Goal: Task Accomplishment & Management: Use online tool/utility

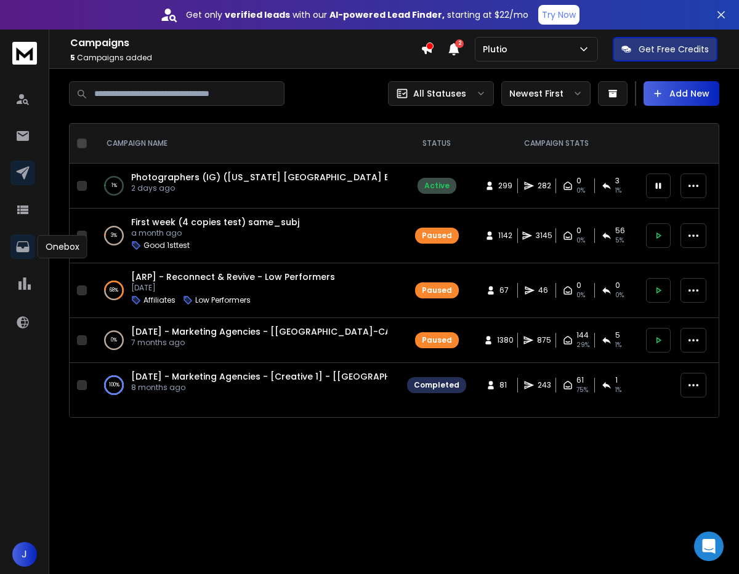
click at [22, 252] on icon at bounding box center [22, 246] width 15 height 15
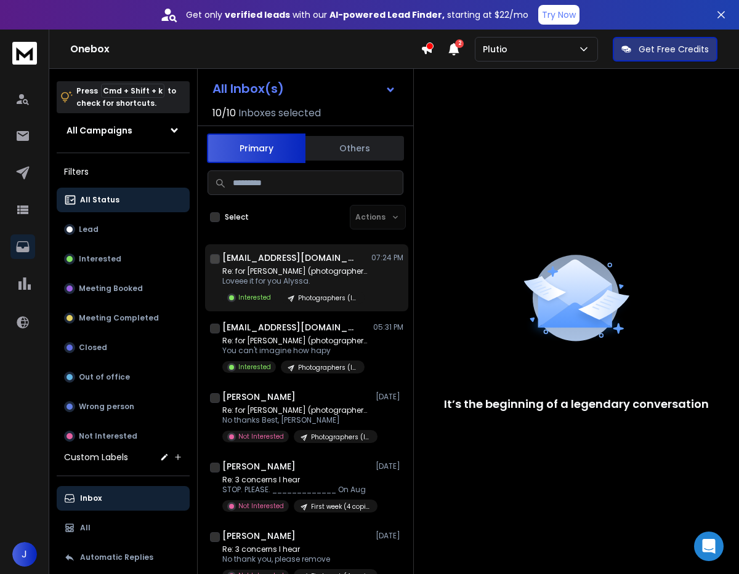
click at [315, 265] on div "[EMAIL_ADDRESS][DOMAIN_NAME] 07:24 PM Re: for Alyssa (photographers only) Lovee…" at bounding box center [312, 278] width 181 height 52
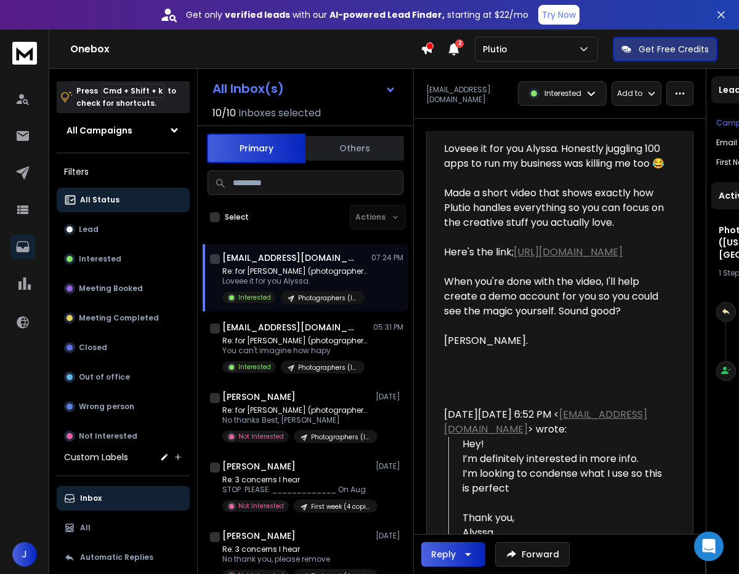
scroll to position [135, 0]
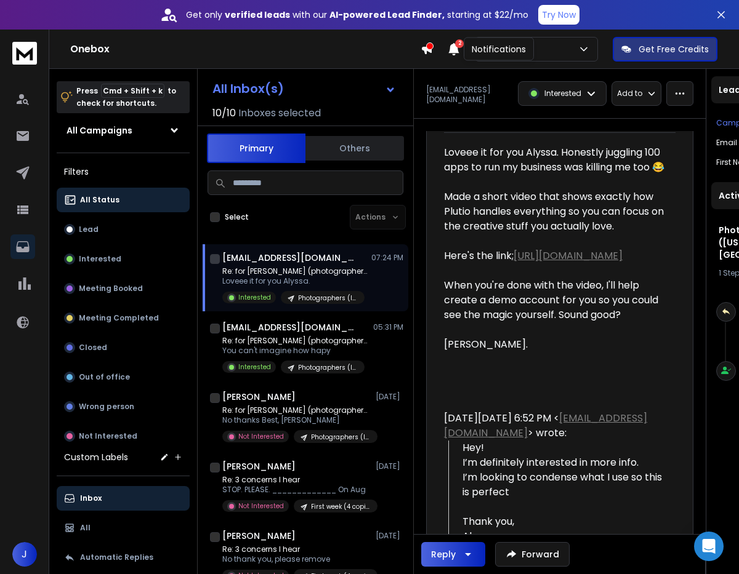
click at [456, 45] on icon at bounding box center [453, 48] width 11 height 12
